Goal: Task Accomplishment & Management: Manage account settings

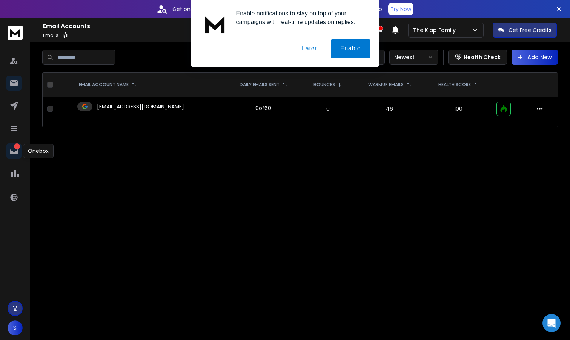
click at [12, 152] on icon at bounding box center [14, 151] width 8 height 7
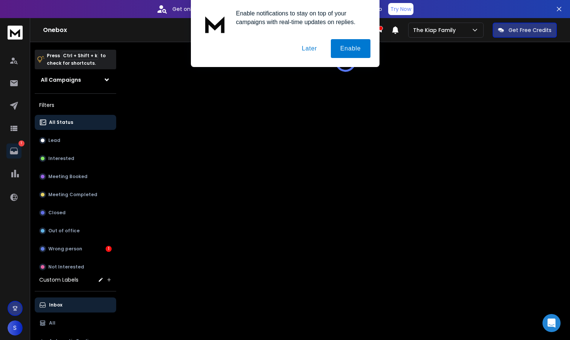
click at [306, 46] on button "Later" at bounding box center [309, 48] width 34 height 19
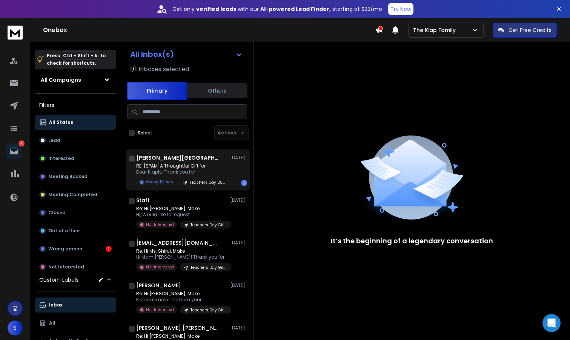
click at [161, 159] on h1 "[PERSON_NAME][GEOGRAPHIC_DATA] (SCHOOLS)" at bounding box center [177, 158] width 83 height 8
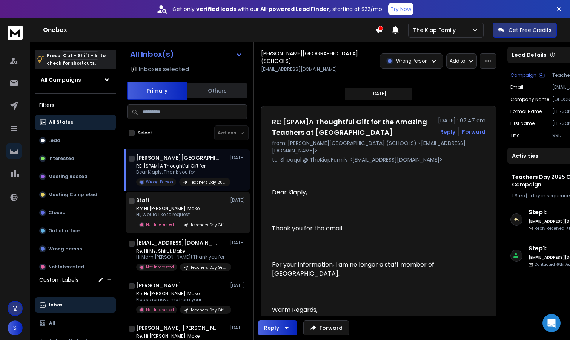
click at [174, 205] on div "Staff [DATE] Re: Hi [PERSON_NAME], Make Hi, Would like to request Not Intereste…" at bounding box center [191, 213] width 111 height 32
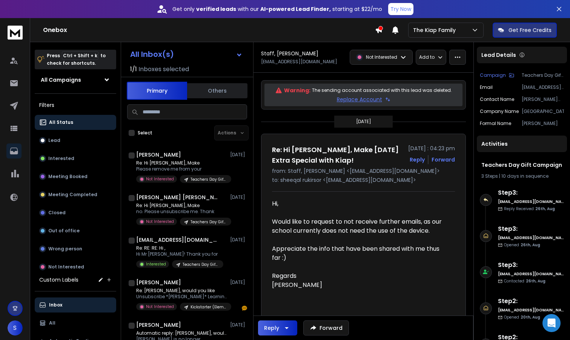
scroll to position [133, 0]
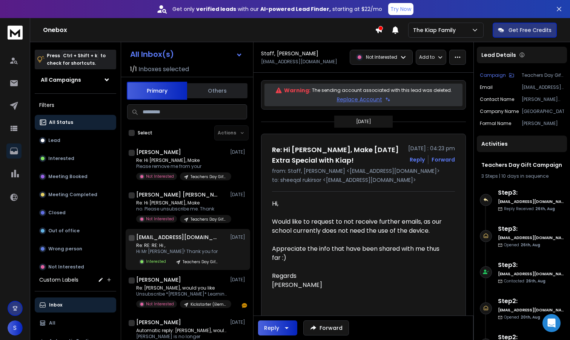
click at [184, 249] on p "Re: RE: RE: Hi ," at bounding box center [179, 246] width 87 height 6
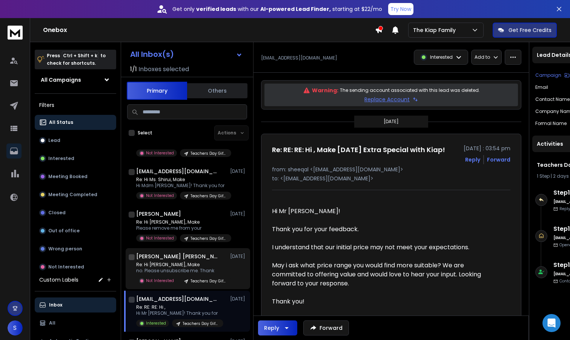
scroll to position [0, 0]
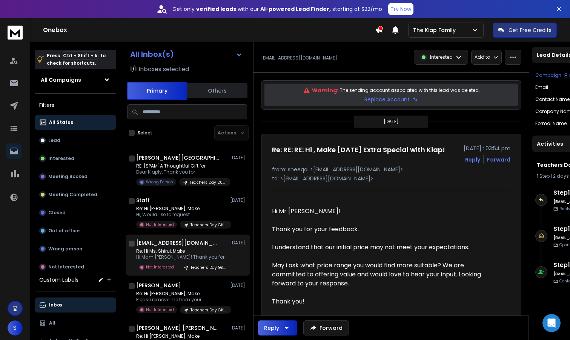
click at [181, 248] on div "[EMAIL_ADDRESS][DOMAIN_NAME] [DATE] Re: Hi Ms. [PERSON_NAME], Make Hi Mdm [PERS…" at bounding box center [191, 255] width 111 height 32
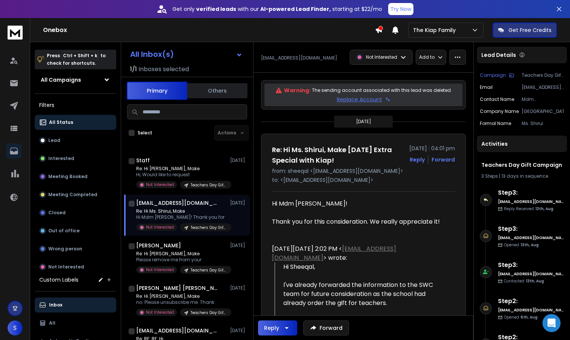
scroll to position [42, 0]
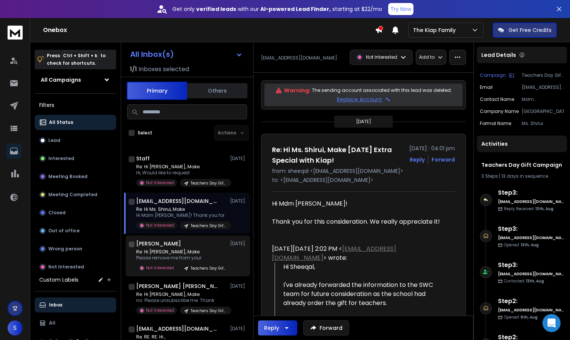
click at [183, 244] on div "[PERSON_NAME] [DATE]" at bounding box center [191, 244] width 111 height 8
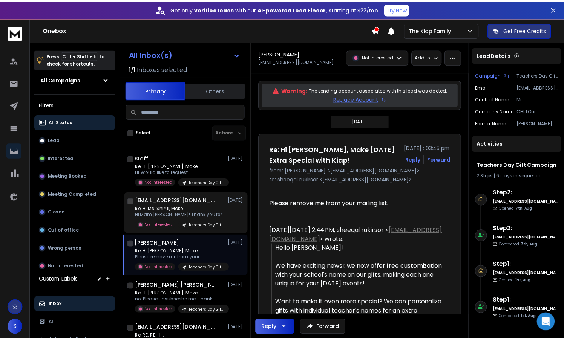
scroll to position [0, 0]
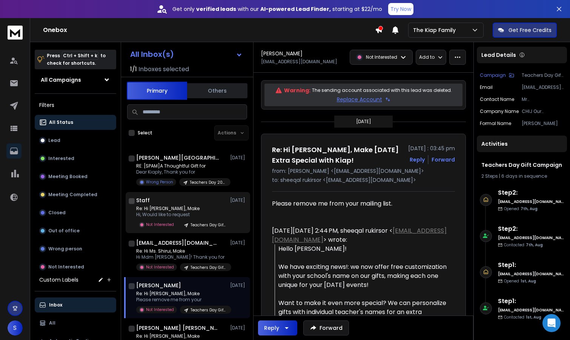
click at [166, 205] on div "Staff [DATE] Re: Hi [PERSON_NAME], Make Hi, Would like to request Not Intereste…" at bounding box center [191, 213] width 111 height 32
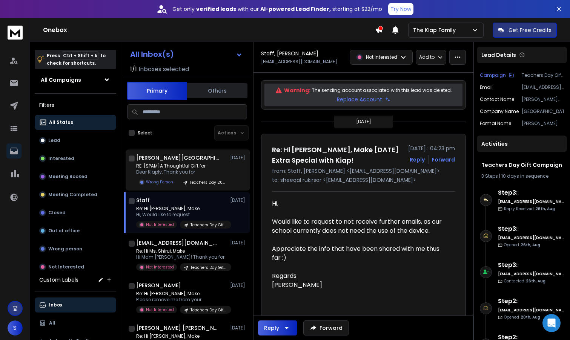
click at [189, 168] on p "RE: [SPAM]A Thoughtful Gift for" at bounding box center [181, 166] width 90 height 6
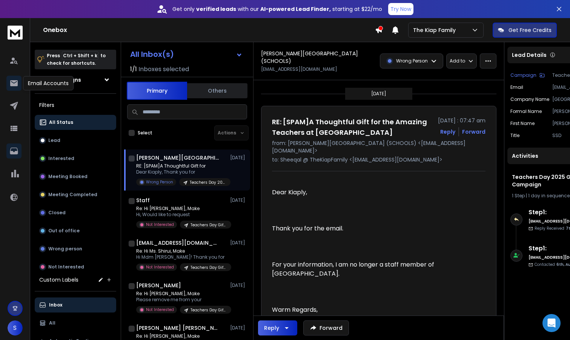
click at [11, 79] on icon at bounding box center [13, 83] width 9 height 9
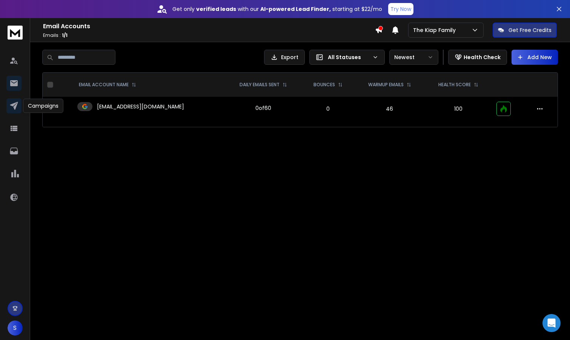
click at [17, 111] on link at bounding box center [13, 105] width 15 height 15
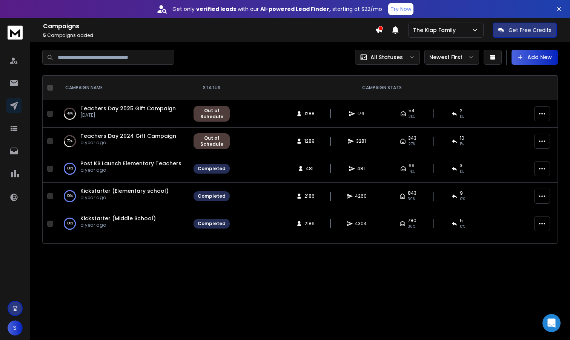
drag, startPoint x: 164, startPoint y: 113, endPoint x: 185, endPoint y: 109, distance: 21.2
click at [185, 109] on td "46 % Teachers Day 2025 Gift Campaign [DATE]" at bounding box center [122, 114] width 133 height 28
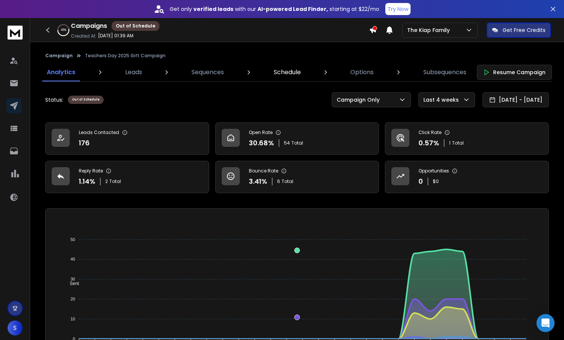
click at [291, 74] on p "Schedule" at bounding box center [287, 72] width 27 height 9
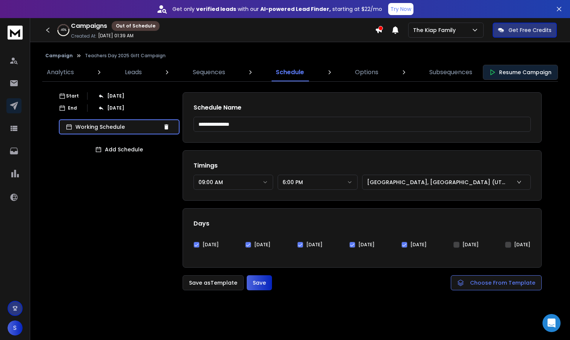
click at [496, 74] on icon at bounding box center [492, 72] width 7 height 7
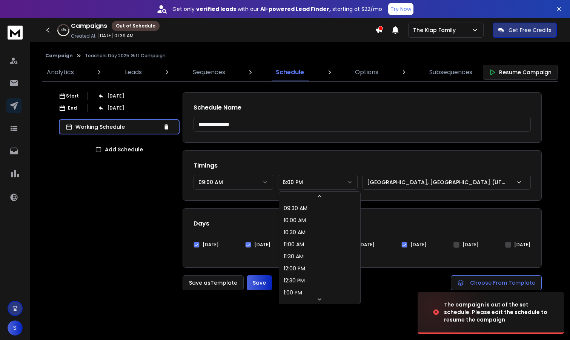
click at [322, 185] on button "6:00 PM" at bounding box center [318, 182] width 80 height 15
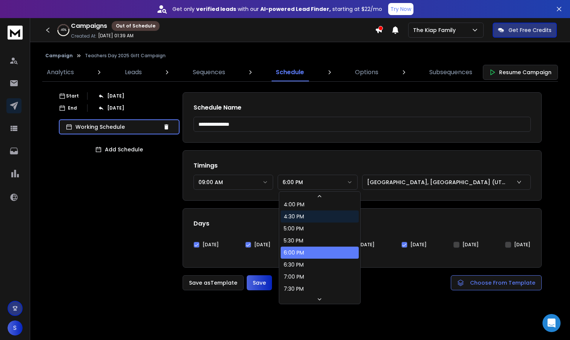
scroll to position [164, 0]
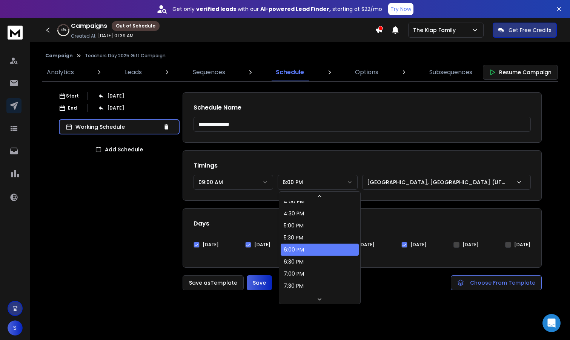
select select "********"
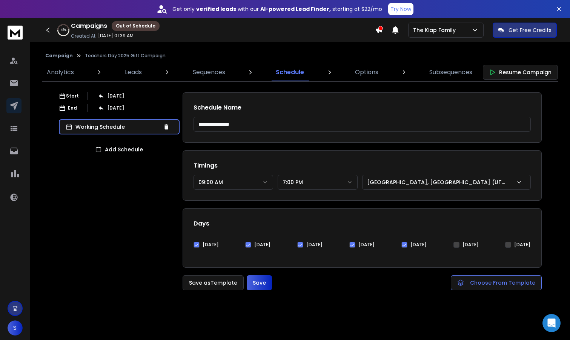
click at [262, 281] on button "Save" at bounding box center [259, 283] width 25 height 15
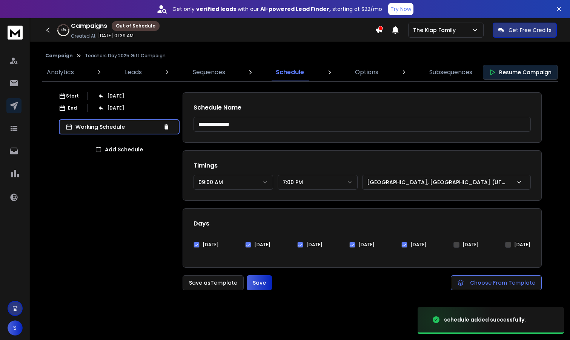
click at [506, 79] on button "Resume Campaign" at bounding box center [520, 72] width 75 height 15
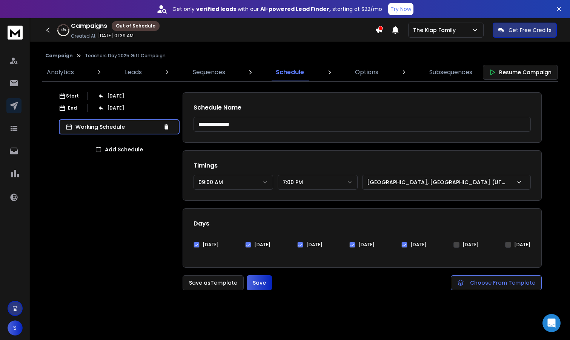
click at [124, 108] on p "[DATE]" at bounding box center [115, 108] width 17 height 6
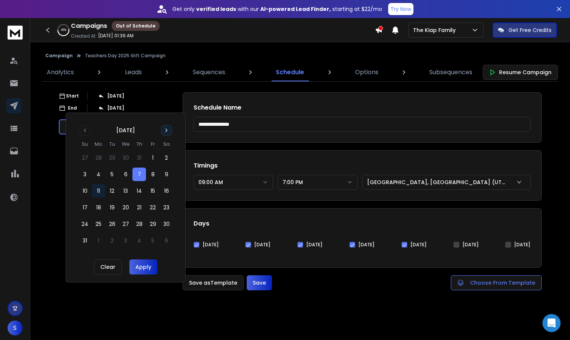
click at [168, 130] on button "Go to next month" at bounding box center [166, 130] width 11 height 11
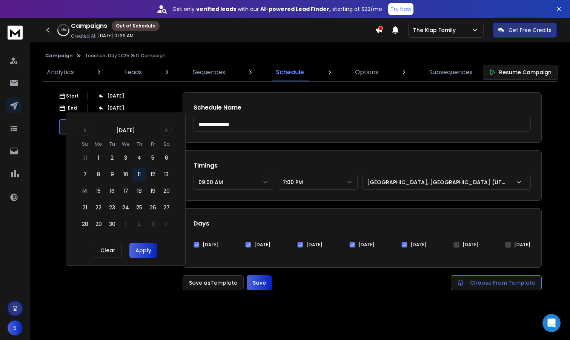
click at [139, 178] on button "11" at bounding box center [139, 175] width 14 height 14
click at [148, 248] on button "Apply" at bounding box center [143, 250] width 28 height 15
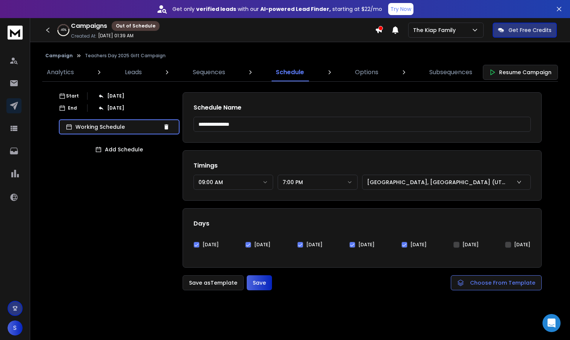
drag, startPoint x: 272, startPoint y: 292, endPoint x: 259, endPoint y: 285, distance: 14.8
click at [271, 292] on div "**********" at bounding box center [299, 191] width 515 height 204
click at [259, 285] on button "Save" at bounding box center [259, 283] width 25 height 15
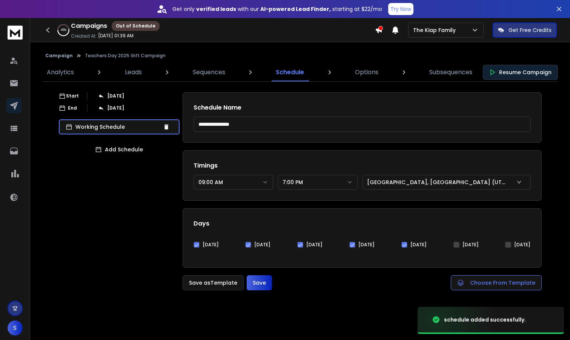
click at [497, 74] on button "Resume Campaign" at bounding box center [520, 72] width 75 height 15
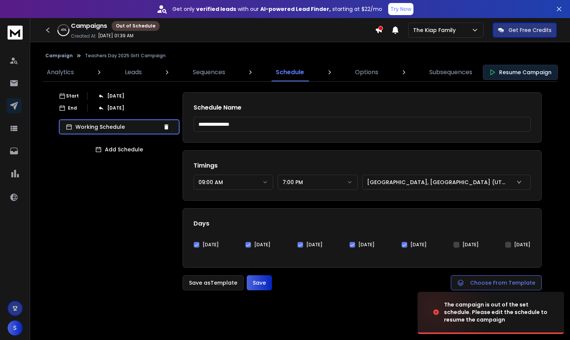
click at [497, 74] on button "Resume Campaign" at bounding box center [520, 72] width 75 height 15
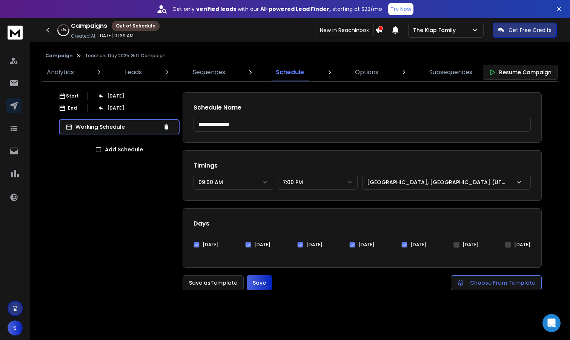
click at [380, 28] on div at bounding box center [380, 28] width 5 height 5
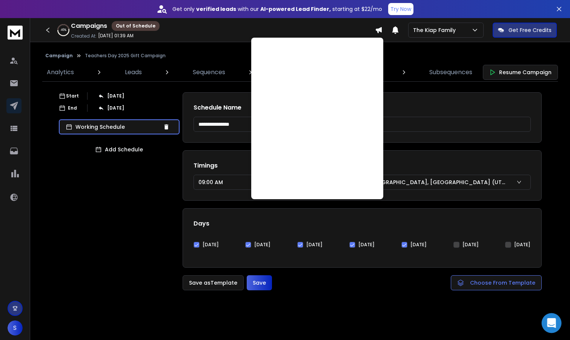
click at [549, 328] on div "Open Intercom Messenger" at bounding box center [551, 324] width 20 height 20
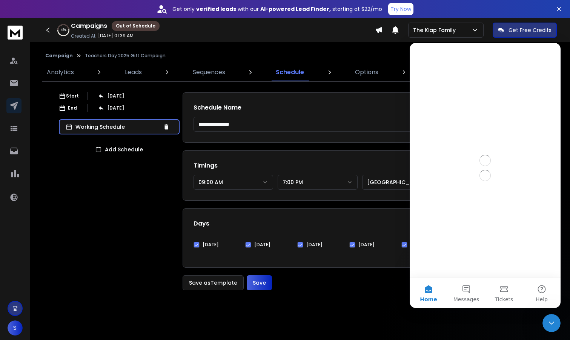
scroll to position [0, 0]
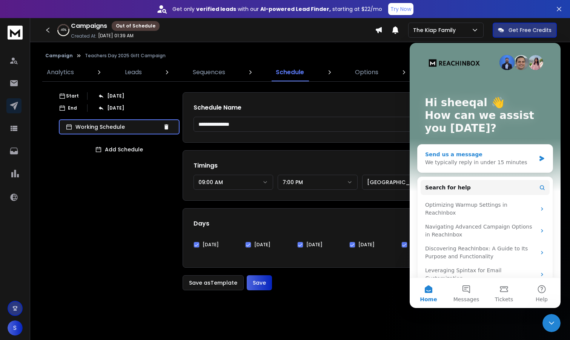
click at [479, 163] on div "We typically reply in under 15 minutes" at bounding box center [480, 163] width 110 height 8
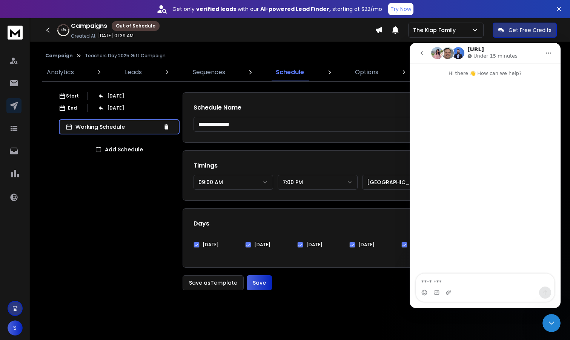
click at [466, 281] on textarea "Message…" at bounding box center [485, 280] width 138 height 13
type textarea "**********"
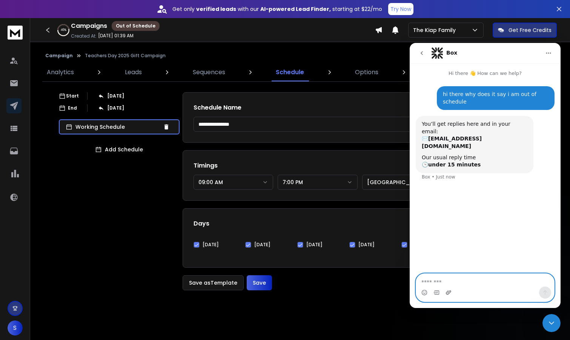
click at [447, 293] on icon "Upload attachment" at bounding box center [448, 293] width 6 height 6
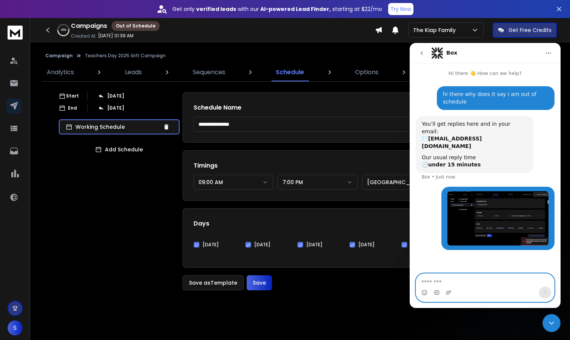
click at [491, 280] on textarea "Message…" at bounding box center [485, 280] width 138 height 13
drag, startPoint x: 132, startPoint y: 234, endPoint x: 137, endPoint y: 235, distance: 5.4
click at [133, 235] on div "**********" at bounding box center [300, 191] width 483 height 198
click at [552, 323] on icon "Close Intercom Messenger" at bounding box center [551, 323] width 9 height 9
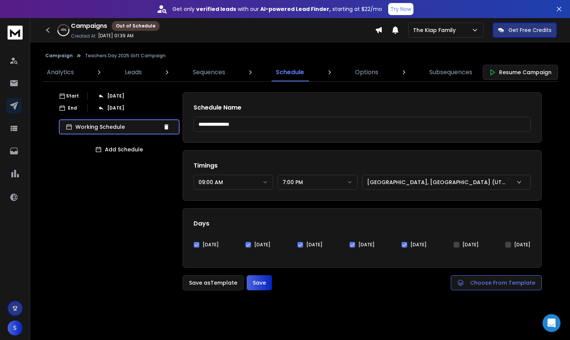
click at [198, 245] on button "[DATE]" at bounding box center [196, 245] width 6 height 6
click at [195, 245] on button "[DATE]" at bounding box center [196, 245] width 6 height 6
click at [252, 282] on button "Save" at bounding box center [259, 283] width 25 height 15
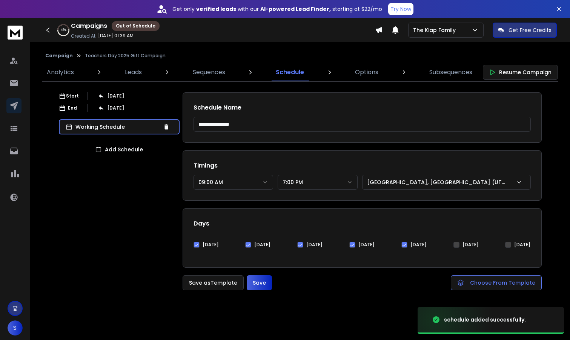
click at [319, 127] on input "**********" at bounding box center [361, 124] width 337 height 15
click at [369, 222] on h1 "Days" at bounding box center [361, 223] width 337 height 9
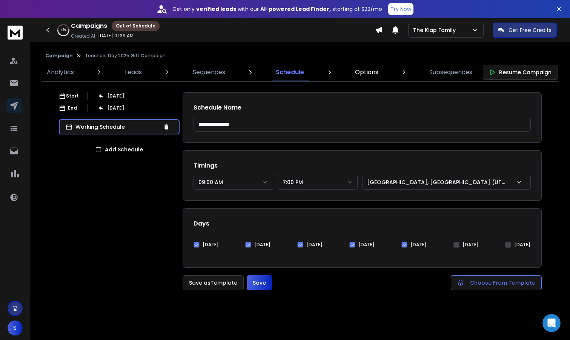
click at [363, 64] on link "Options" at bounding box center [366, 72] width 32 height 18
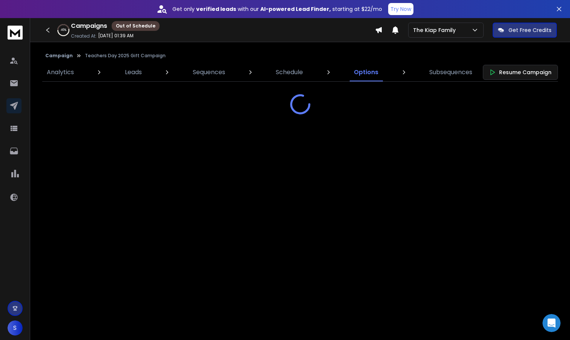
select select "*********"
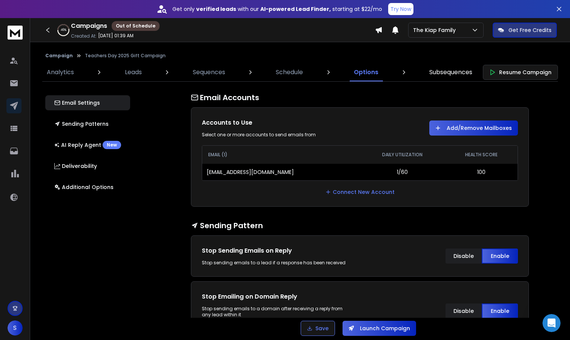
click at [439, 74] on p "Subsequences" at bounding box center [450, 72] width 43 height 9
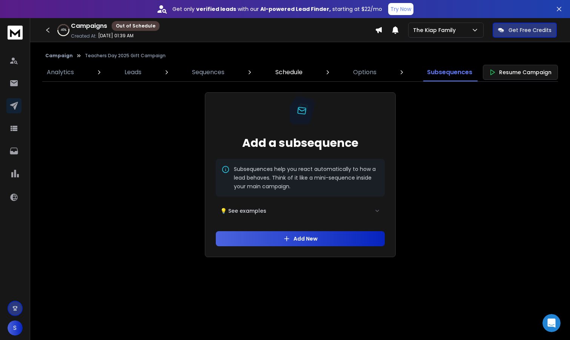
click at [284, 72] on p "Schedule" at bounding box center [288, 72] width 27 height 9
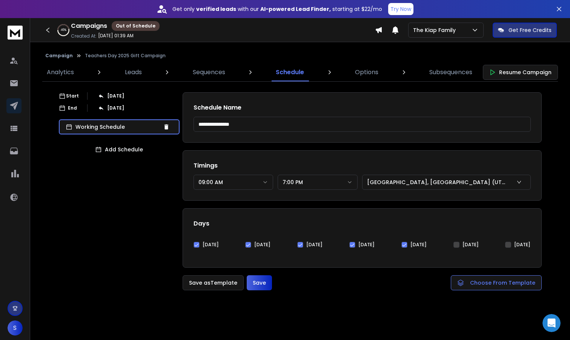
click at [127, 30] on div "Out of Schedule" at bounding box center [136, 26] width 48 height 10
drag, startPoint x: 126, startPoint y: 26, endPoint x: 60, endPoint y: 29, distance: 65.7
click at [123, 26] on div "Out of Schedule" at bounding box center [136, 26] width 48 height 10
click at [139, 28] on div "Out of Schedule" at bounding box center [136, 26] width 48 height 10
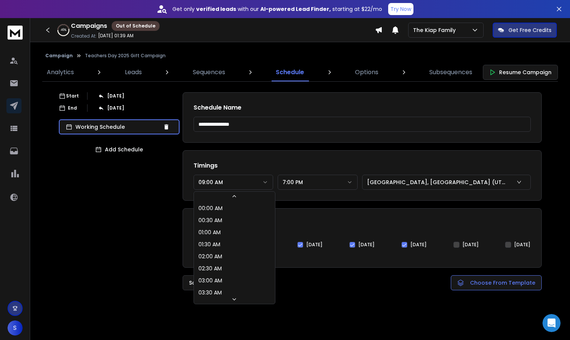
click at [263, 183] on icon "button" at bounding box center [265, 182] width 6 height 6
select select "********"
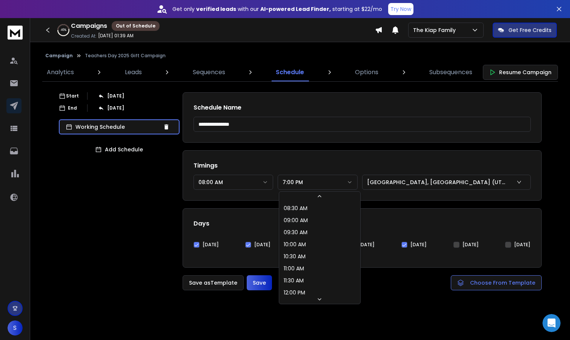
click at [327, 184] on button "7:00 PM" at bounding box center [318, 182] width 80 height 15
select select "********"
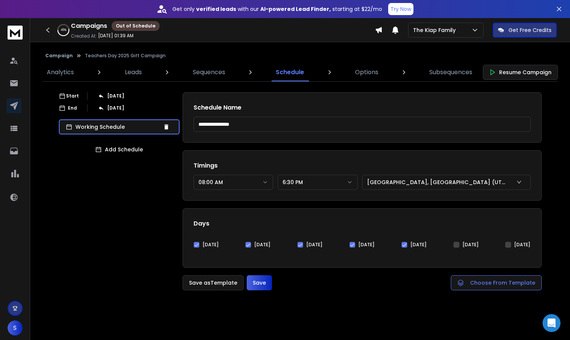
click at [265, 285] on button "Save" at bounding box center [259, 283] width 25 height 15
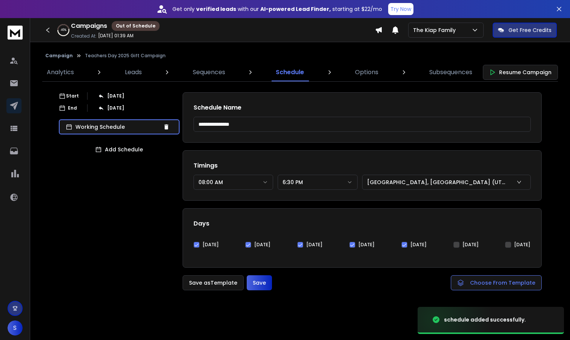
click at [500, 62] on div "Campaign Teachers Day 2025 Gift Campaign Analytics Leads Sequences Schedule Opt…" at bounding box center [299, 66] width 515 height 32
click at [500, 70] on button "Resume Campaign" at bounding box center [520, 72] width 75 height 15
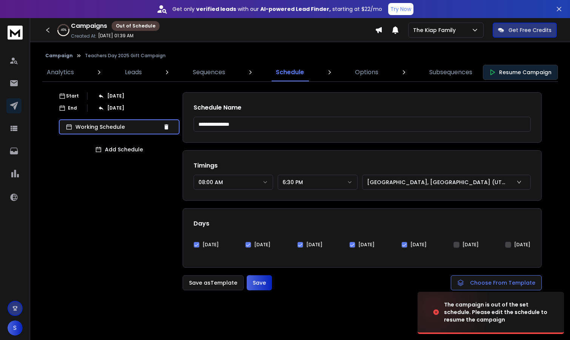
click at [500, 70] on button "Resume Campaign" at bounding box center [520, 72] width 75 height 15
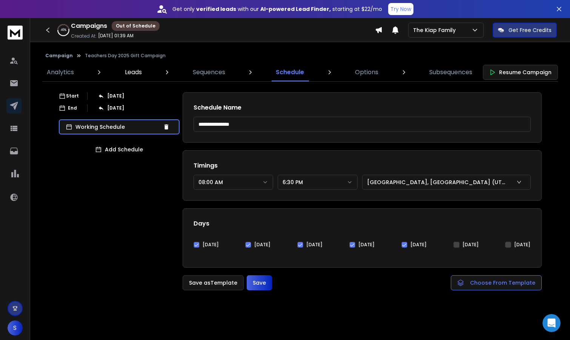
click at [133, 73] on p "Leads" at bounding box center [133, 72] width 17 height 9
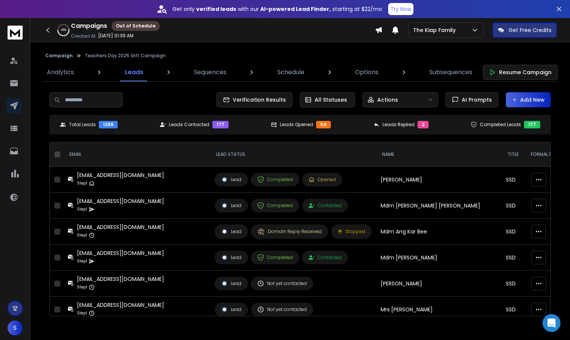
click at [108, 124] on div "1288" at bounding box center [108, 125] width 19 height 8
click at [212, 124] on div "177" at bounding box center [220, 125] width 16 height 8
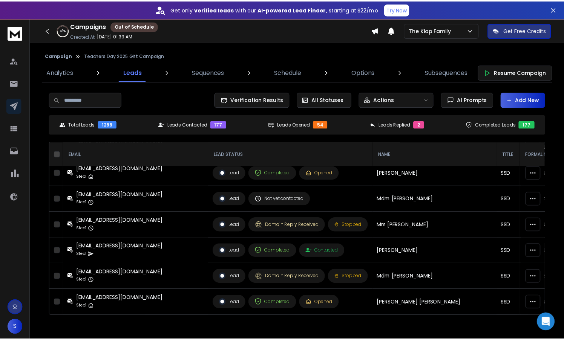
scroll to position [641, 0]
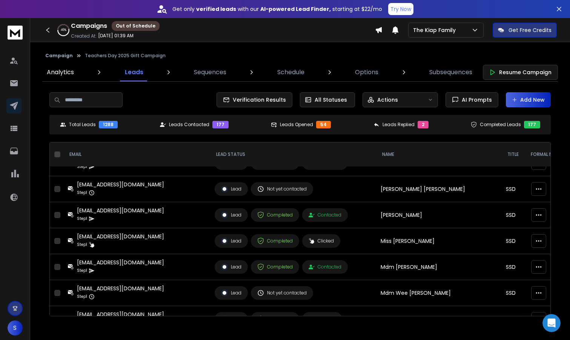
click at [54, 72] on p "Analytics" at bounding box center [60, 72] width 27 height 9
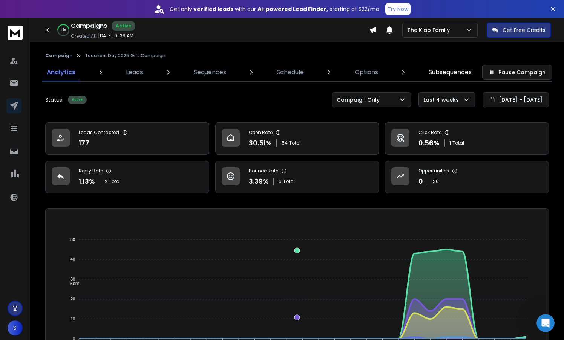
click at [436, 72] on p "Subsequences" at bounding box center [450, 72] width 43 height 9
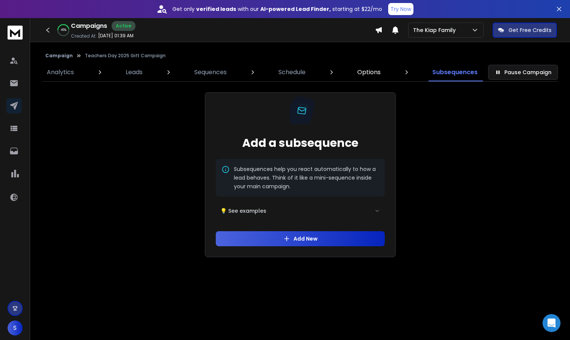
click at [359, 76] on p "Options" at bounding box center [368, 72] width 23 height 9
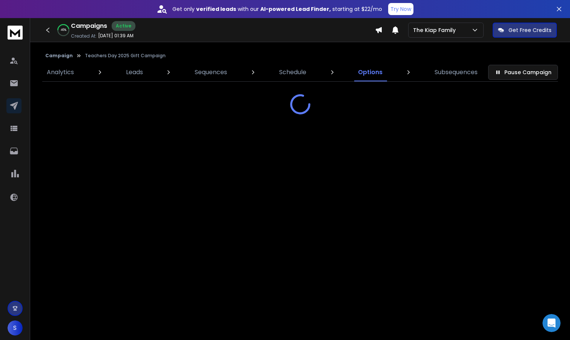
select select "*********"
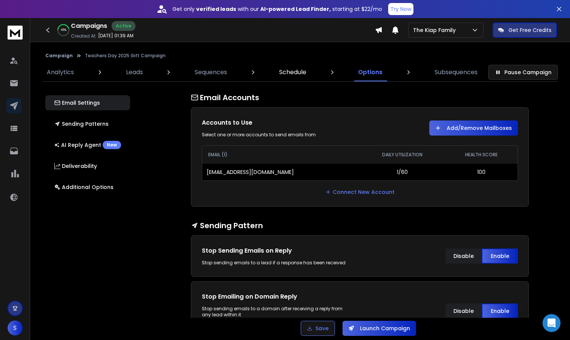
click at [302, 70] on p "Schedule" at bounding box center [292, 72] width 27 height 9
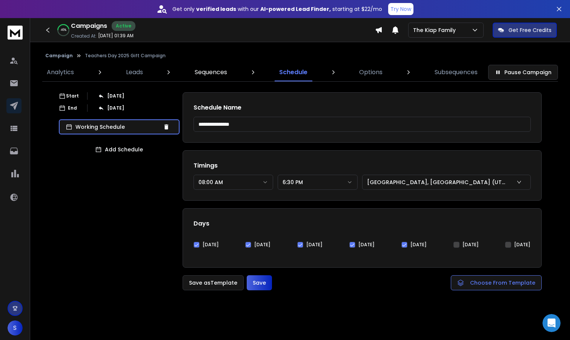
click at [213, 70] on p "Sequences" at bounding box center [211, 72] width 32 height 9
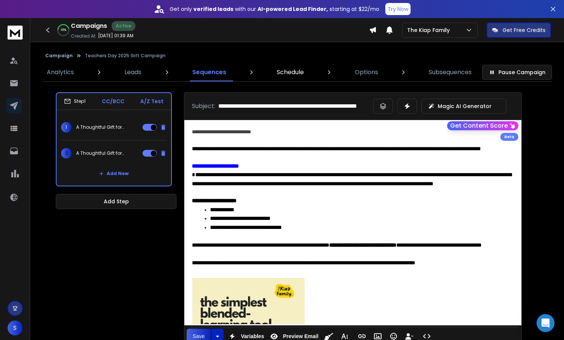
click at [291, 73] on p "Schedule" at bounding box center [290, 72] width 27 height 9
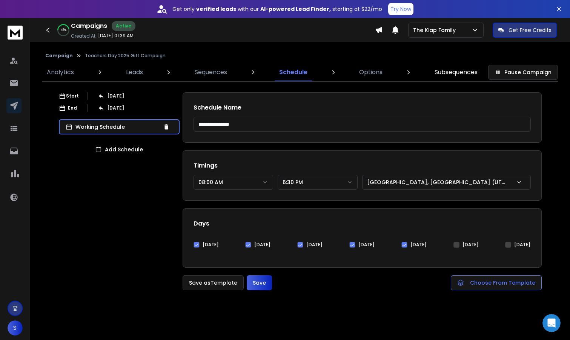
click at [459, 73] on p "Subsequences" at bounding box center [455, 72] width 43 height 9
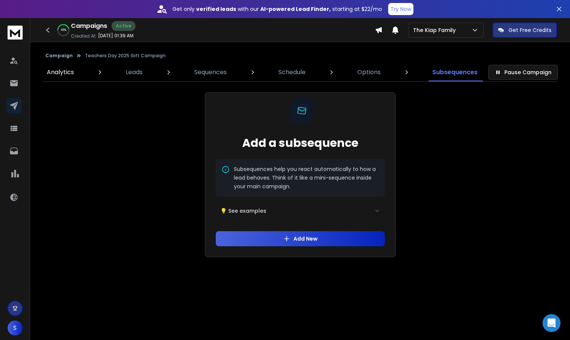
click at [63, 74] on p "Analytics" at bounding box center [60, 72] width 27 height 9
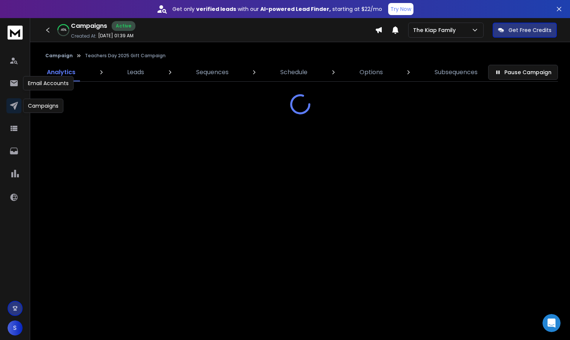
click at [16, 101] on icon at bounding box center [13, 105] width 9 height 9
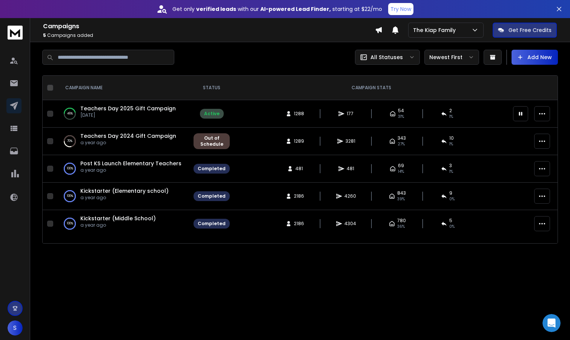
click at [114, 109] on span "Teachers Day 2025 Gift Campaign" at bounding box center [127, 109] width 95 height 8
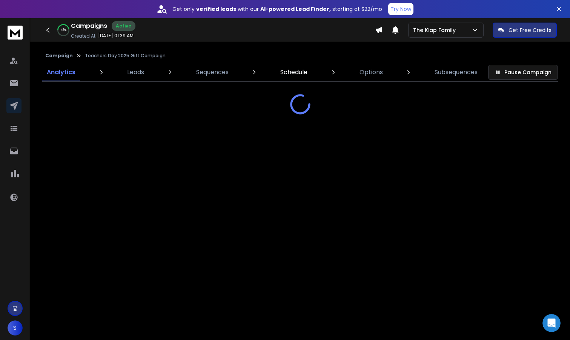
click at [300, 77] on link "Schedule" at bounding box center [294, 72] width 36 height 18
